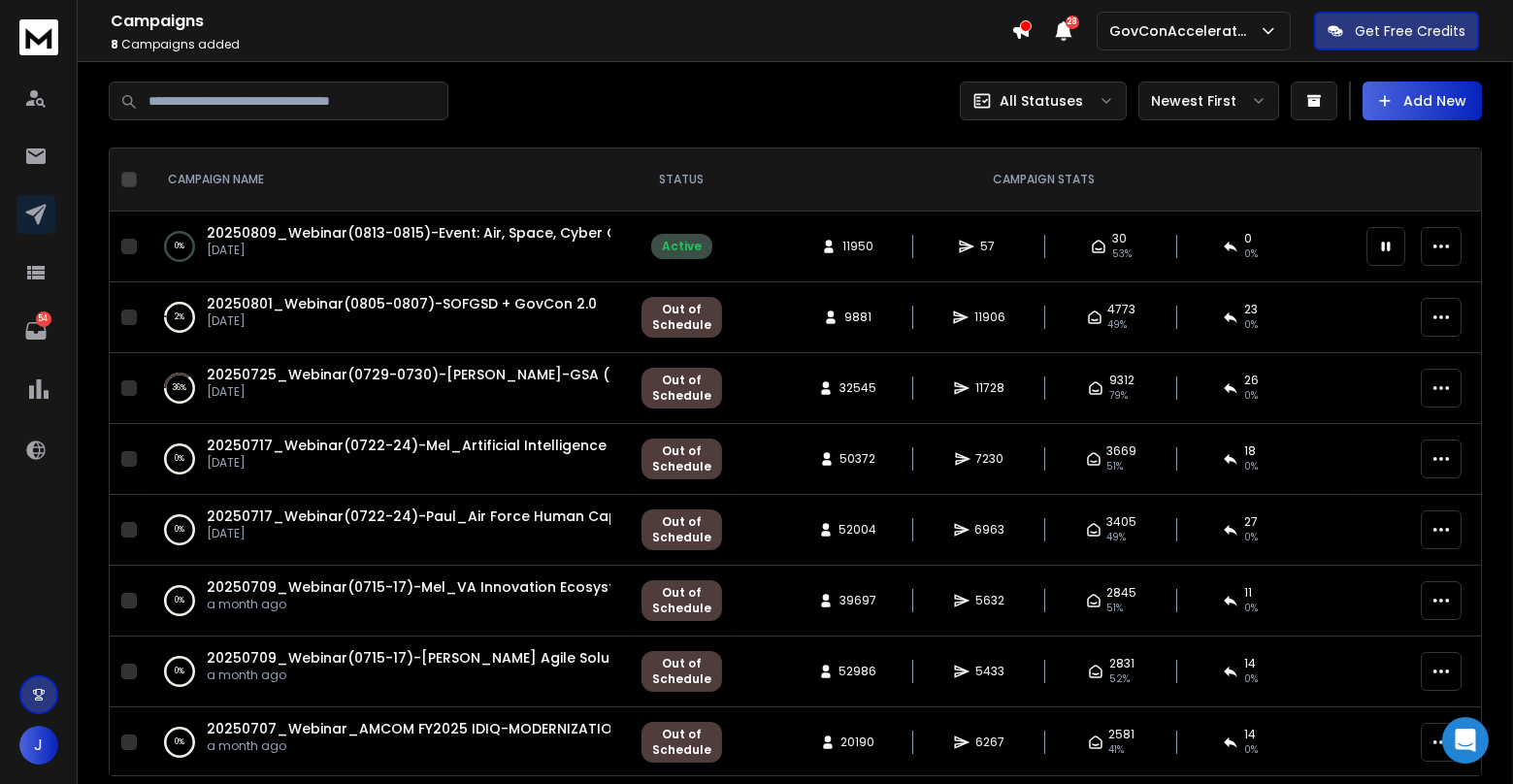
click at [608, 70] on div "Campaigns 8 Campaigns Added All Statuses Newest First Add New CAMPAIGN NAME STA…" at bounding box center [796, 429] width 1436 height 734
click at [600, 98] on div at bounding box center [452, 101] width 687 height 39
click at [580, 87] on div at bounding box center [452, 101] width 687 height 39
click at [629, 95] on div at bounding box center [452, 101] width 687 height 39
click at [1182, 29] on p "GovConAccelerator" at bounding box center [1183, 32] width 149 height 20
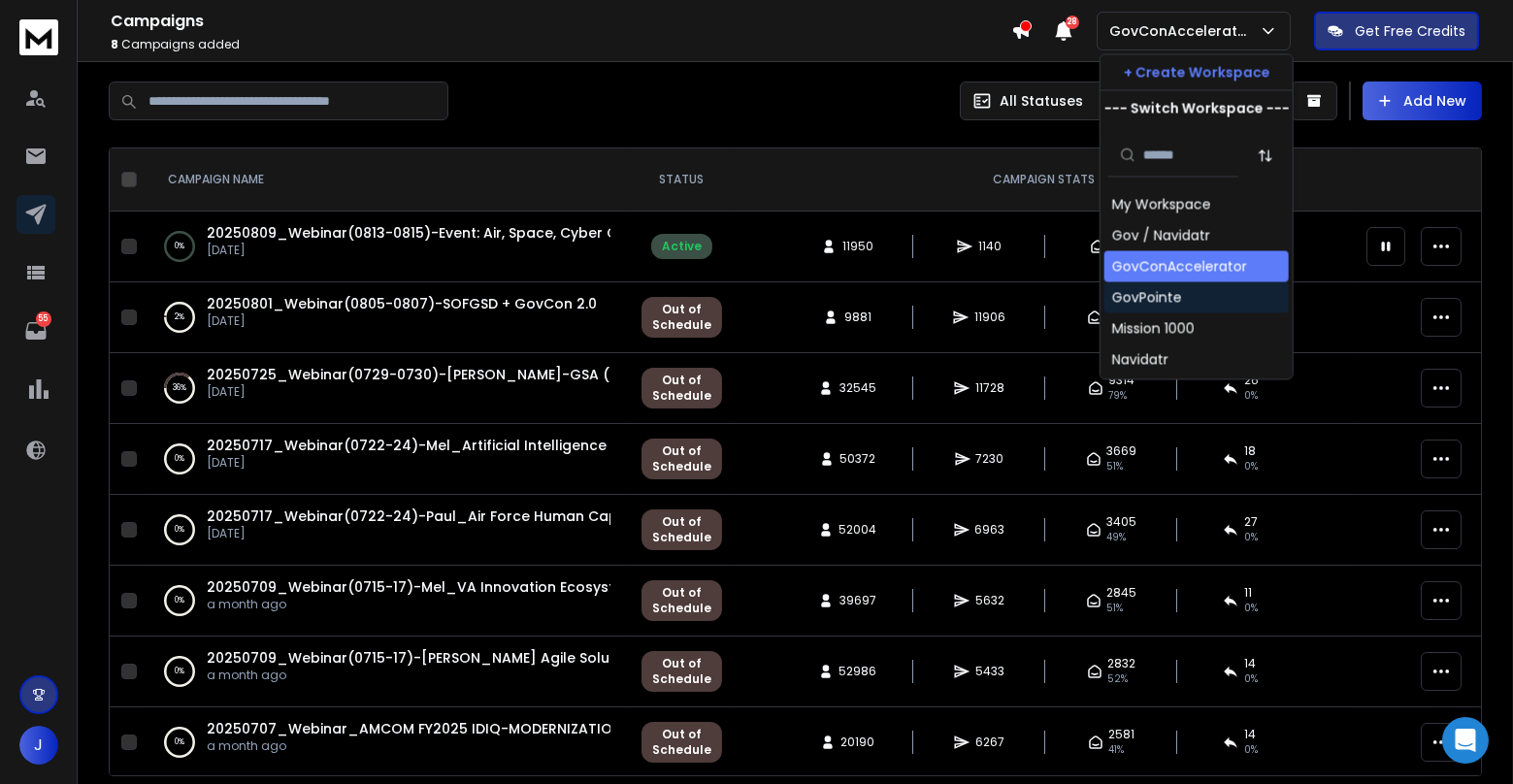
click at [1183, 298] on div "GovPointe" at bounding box center [1196, 296] width 185 height 31
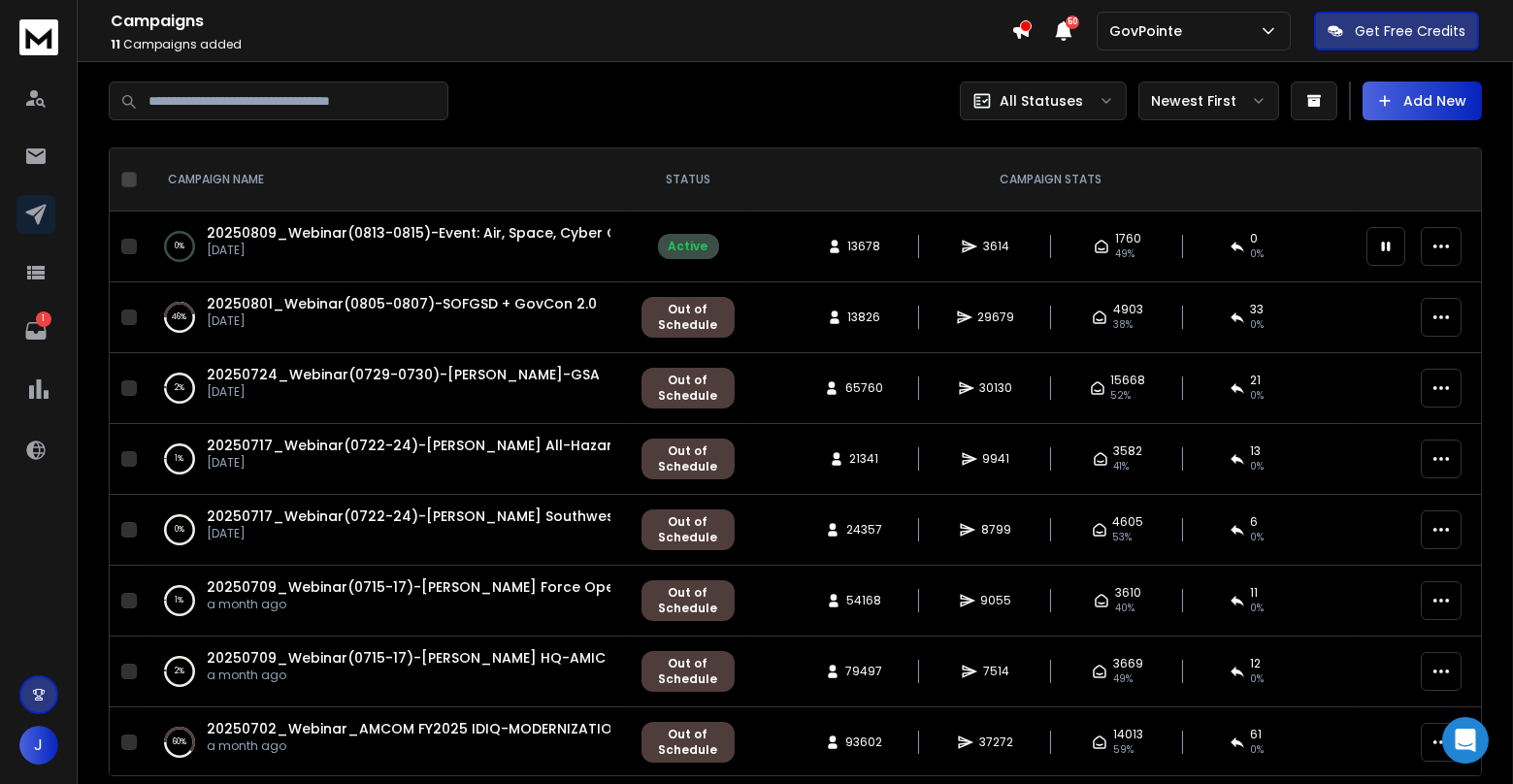
click at [478, 230] on span "20250809_Webinar(0813-0815)-Event: Air, Space, Cyber Con2025" at bounding box center [438, 233] width 464 height 20
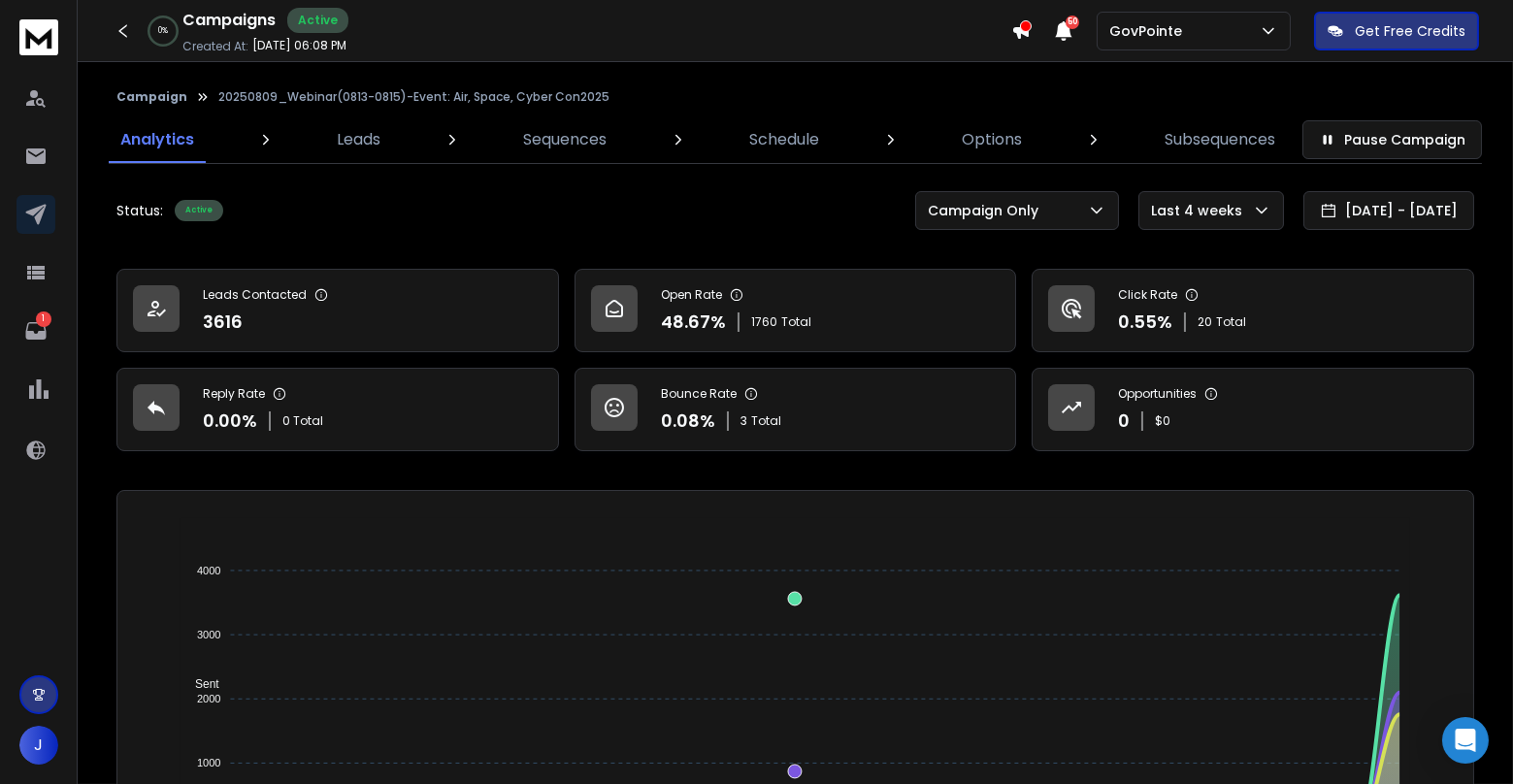
click at [608, 228] on div "Status: Active Pause Campaign Campaign Only Last 4 weeks 12 Jul 2025 - 10 Aug 2…" at bounding box center [795, 210] width 1358 height 39
click at [1154, 86] on div "Campaign 20250809_Webinar(0813-0815)-Event: Air, Space, Cyber Con2025" at bounding box center [795, 97] width 1374 height 31
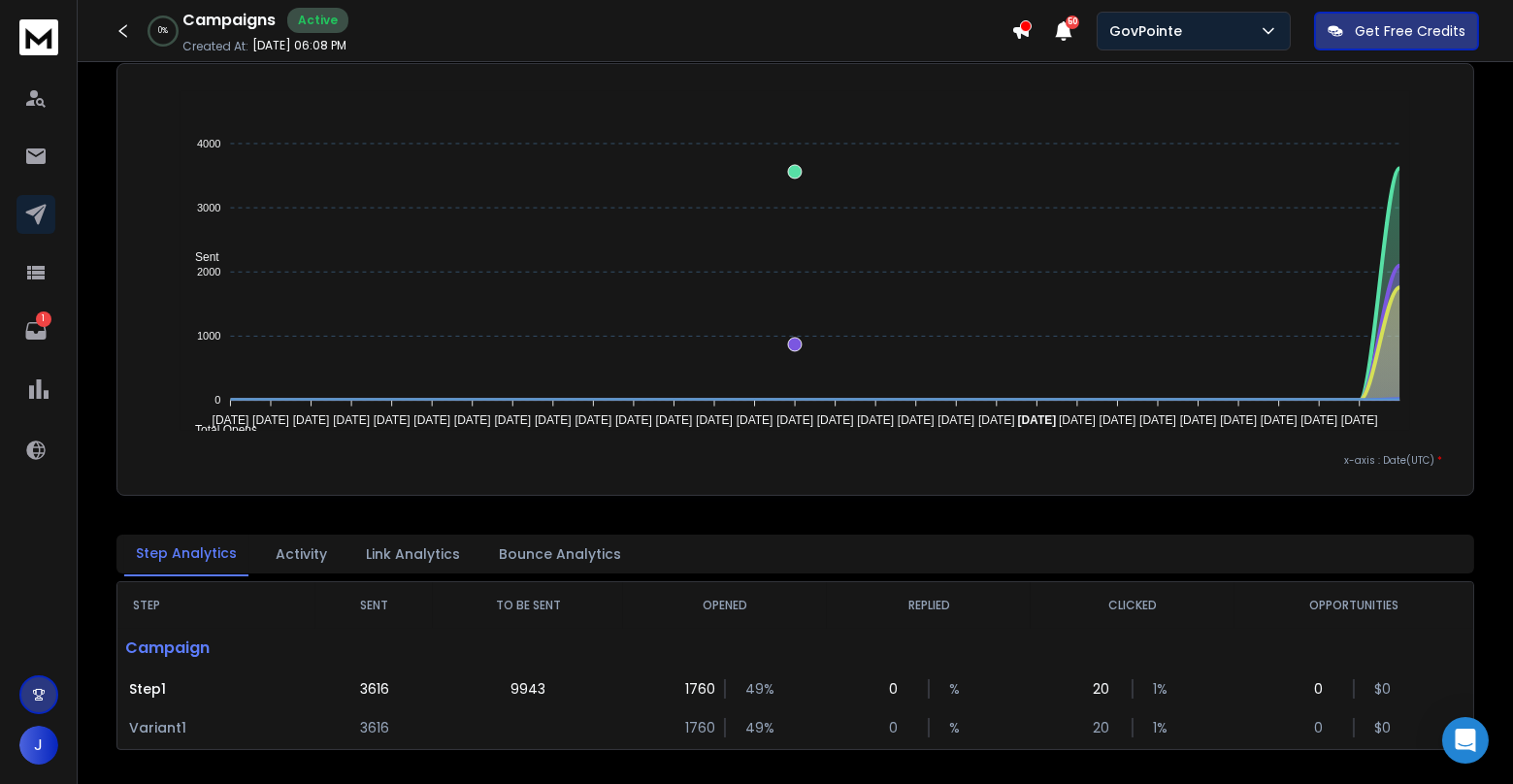
click at [1212, 39] on div "GovPointe" at bounding box center [1193, 32] width 169 height 20
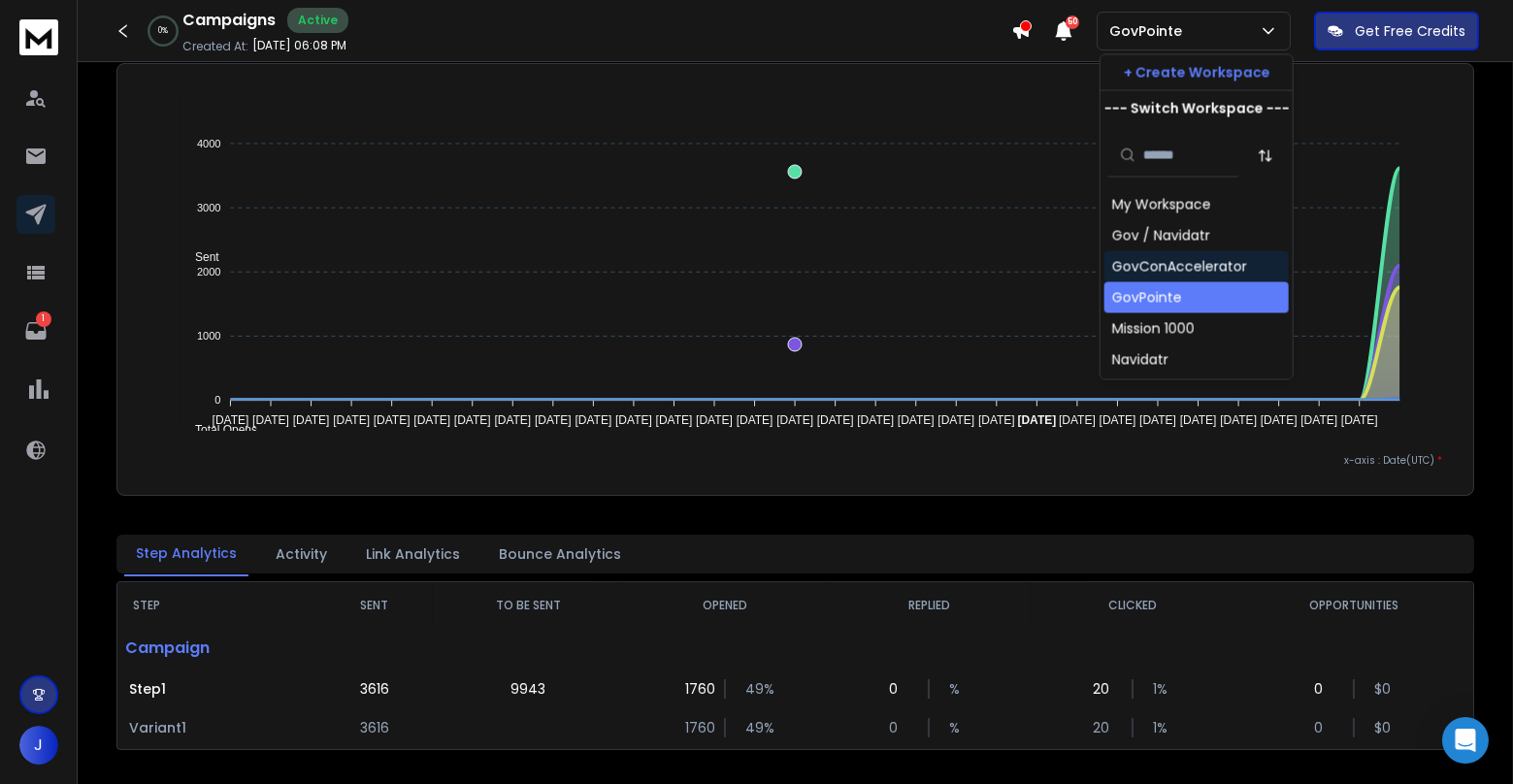
click at [1137, 261] on div "GovConAccelerator" at bounding box center [1179, 266] width 135 height 20
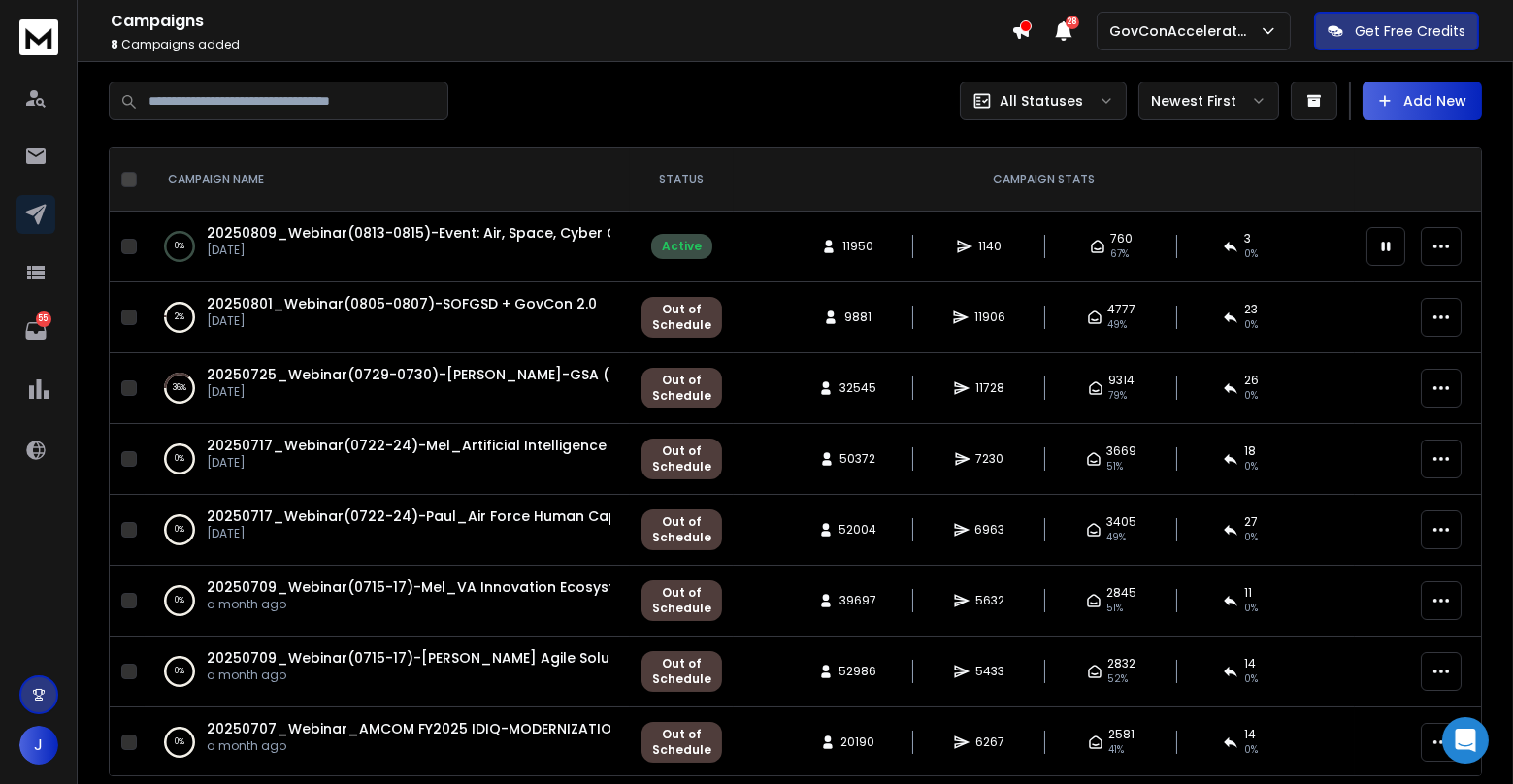
click at [531, 233] on span "20250809_Webinar(0813-0815)-Event: Air, Space, Cyber Con2025" at bounding box center [438, 233] width 464 height 20
